Goal: Task Accomplishment & Management: Manage account settings

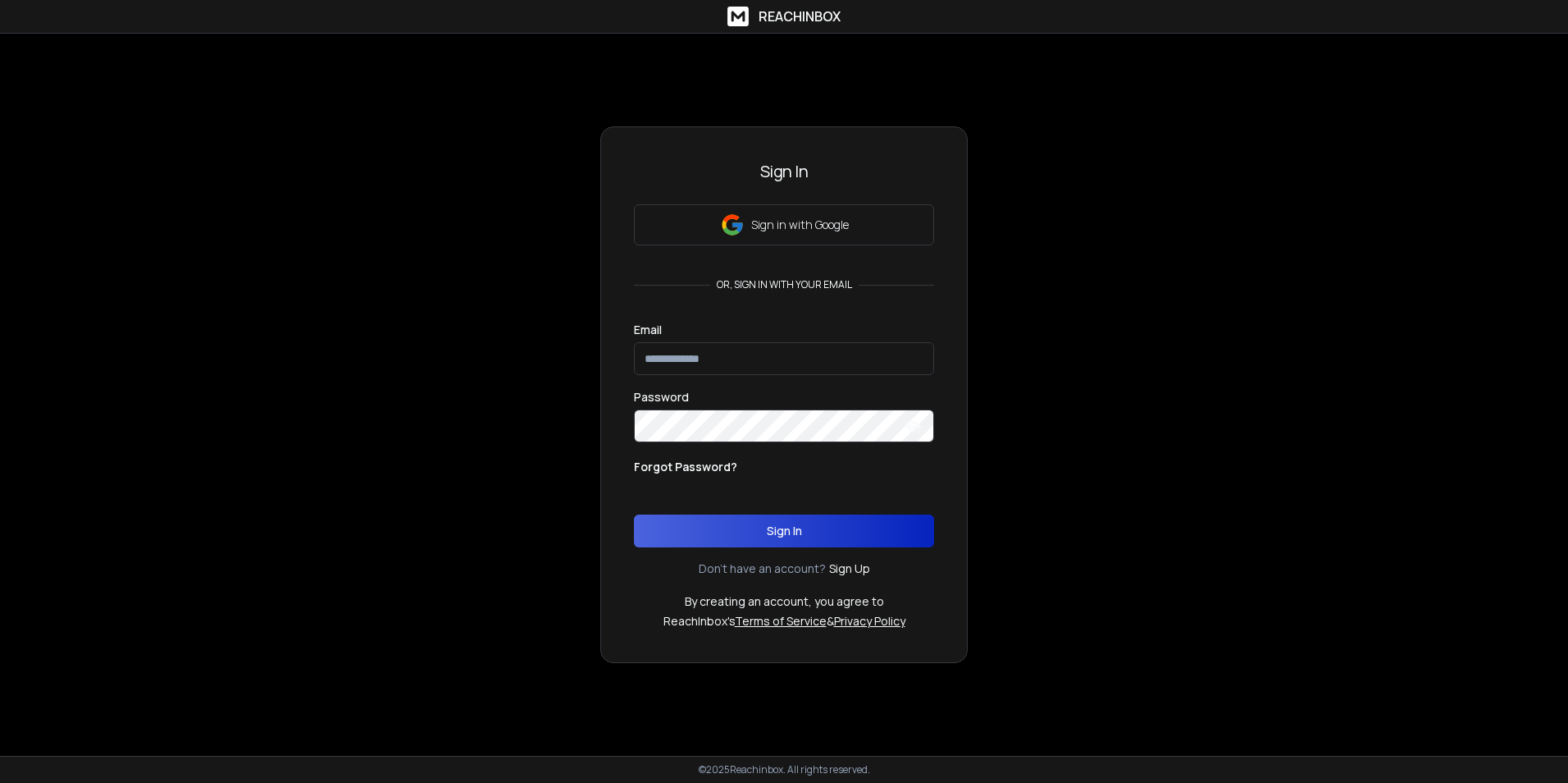
type input "**********"
click at [873, 537] on button "Sign In" at bounding box center [784, 531] width 300 height 33
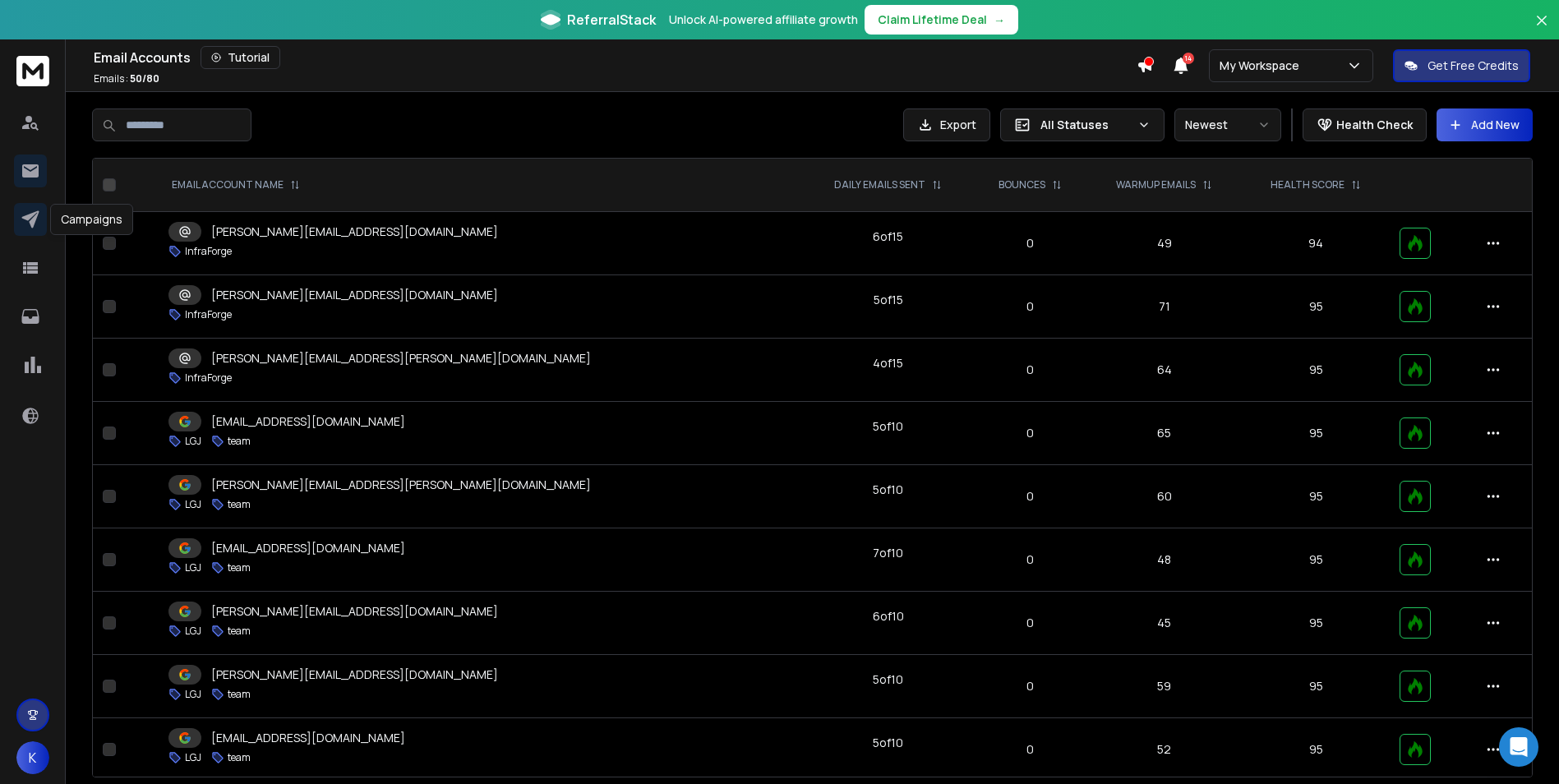
click at [35, 208] on link at bounding box center [30, 220] width 33 height 33
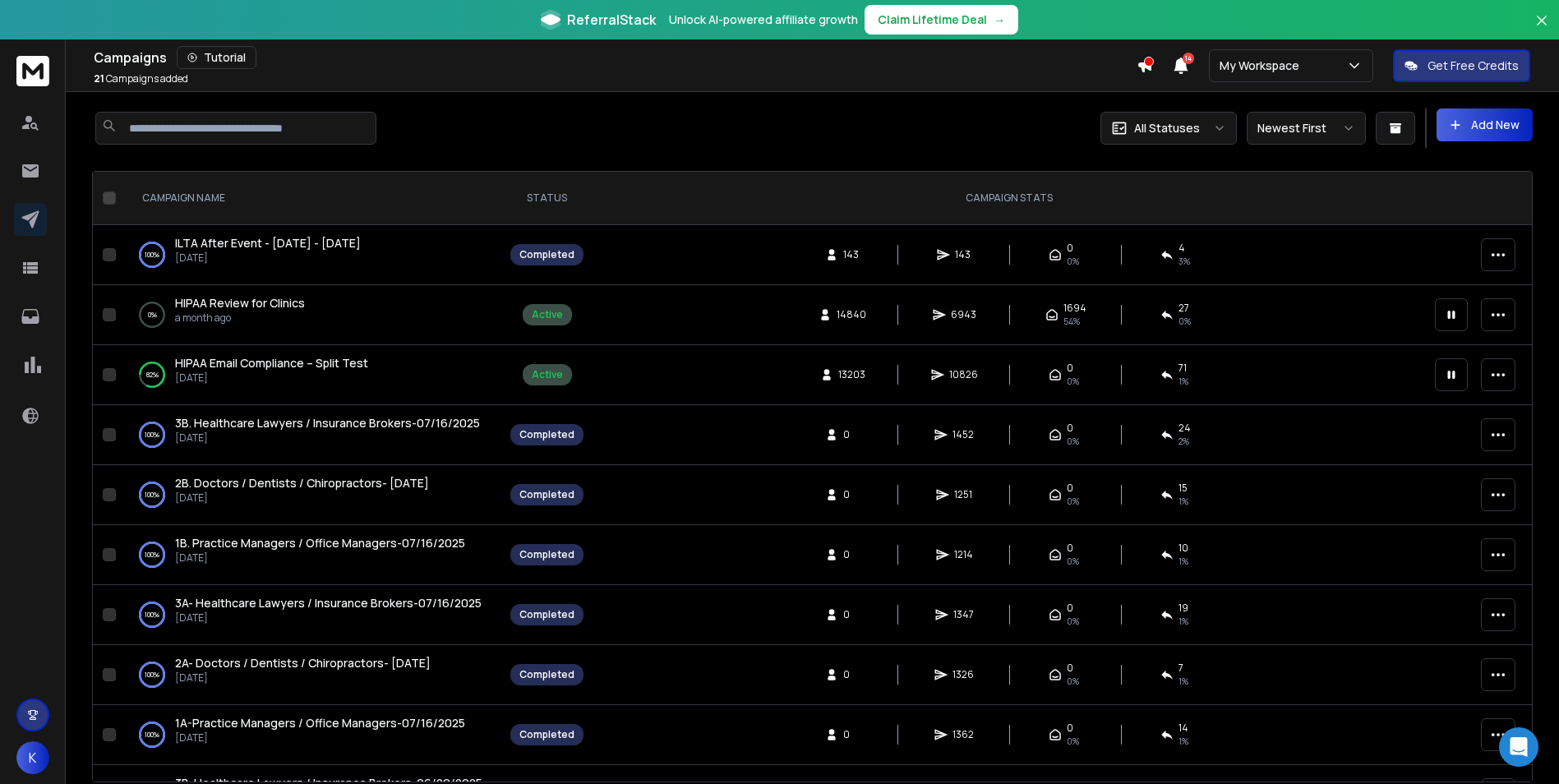
click at [259, 306] on span "HIPAA Review for Clinics" at bounding box center [239, 303] width 130 height 16
